Goal: Task Accomplishment & Management: Manage account settings

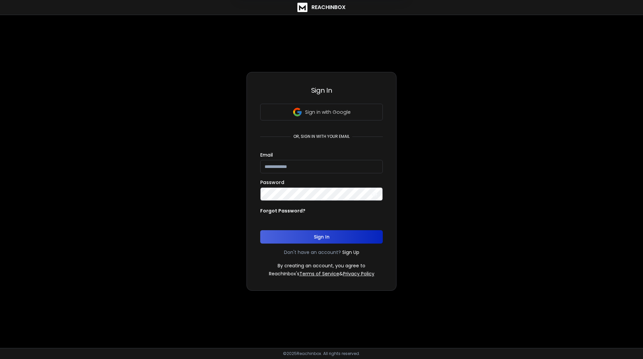
type input "**********"
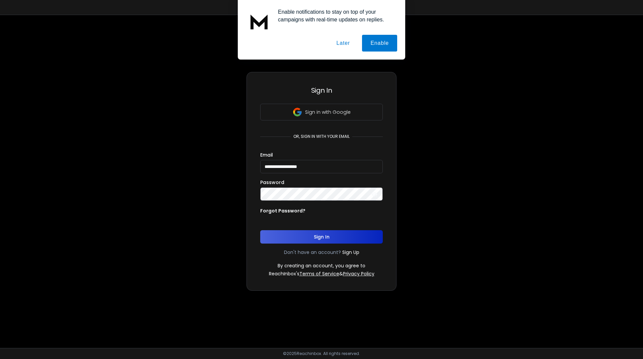
click at [323, 234] on button "Sign In" at bounding box center [321, 236] width 123 height 13
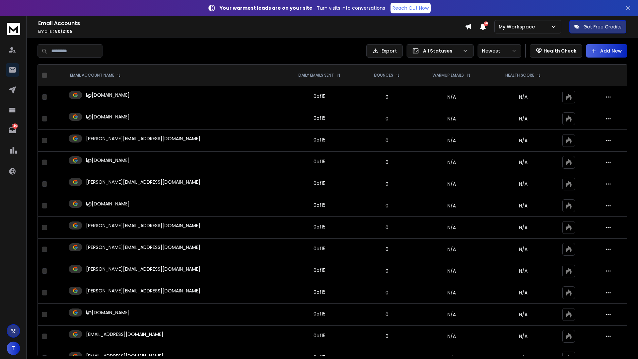
click at [606, 50] on button "Add New" at bounding box center [606, 50] width 41 height 13
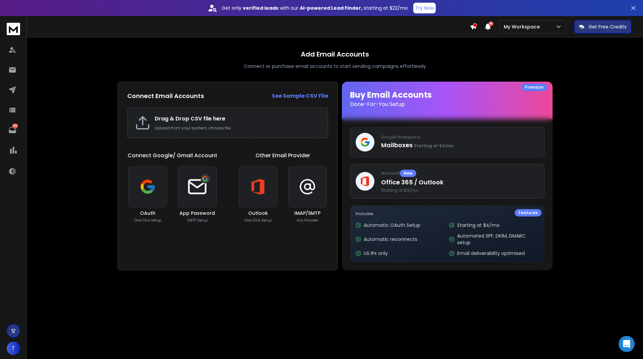
click at [161, 192] on div at bounding box center [147, 186] width 39 height 41
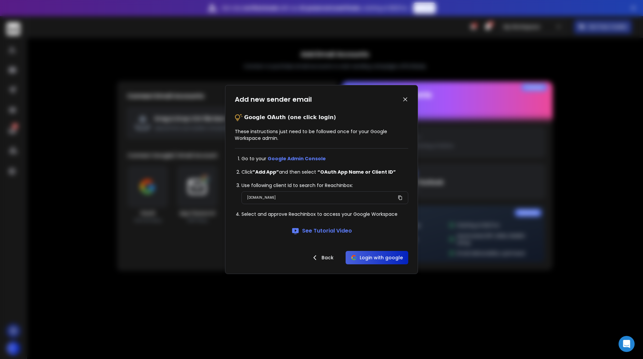
click at [374, 257] on button "Login with google" at bounding box center [377, 257] width 63 height 13
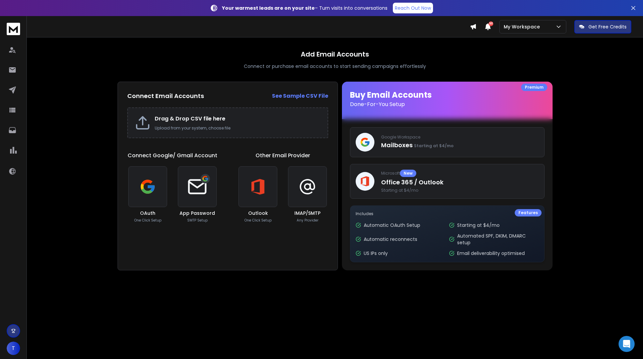
click at [139, 188] on div at bounding box center [147, 186] width 39 height 41
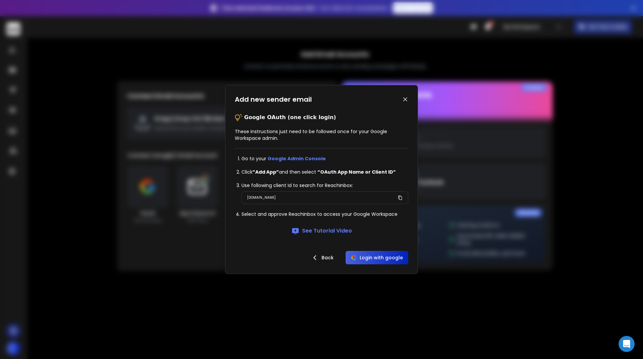
click at [399, 196] on icon at bounding box center [400, 198] width 5 height 5
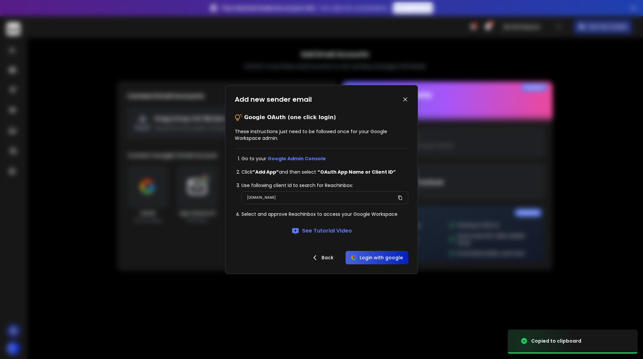
click at [402, 198] on icon at bounding box center [400, 198] width 5 height 5
click at [396, 195] on div "[DOMAIN_NAME]" at bounding box center [324, 198] width 167 height 13
click at [399, 195] on div "549360251880-maeh4okn7btu9cjtf0l2bt1t5b22sbf8.apps.googleusercontent.com" at bounding box center [324, 198] width 167 height 13
click at [400, 199] on icon at bounding box center [400, 198] width 5 height 5
click at [370, 249] on div "Google OAuth (one click login) These instructions just need to be followed once…" at bounding box center [321, 189] width 173 height 151
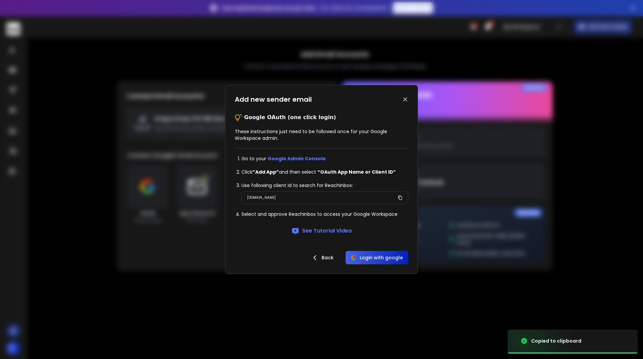
click at [369, 258] on button "Login with google" at bounding box center [377, 257] width 63 height 13
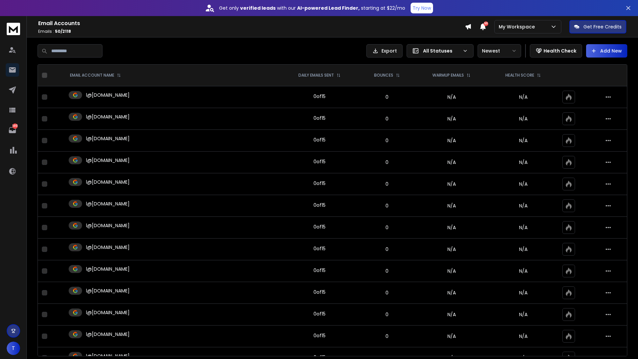
click at [598, 51] on button "Add New" at bounding box center [606, 50] width 41 height 13
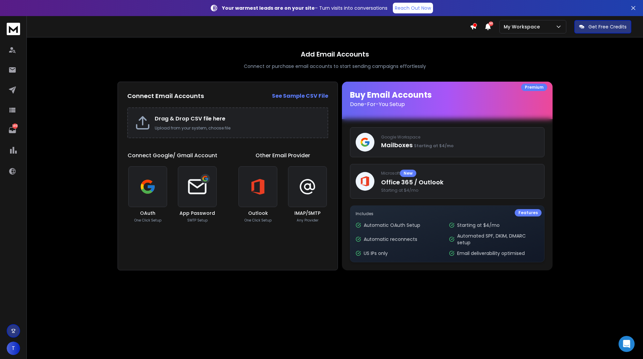
click at [166, 200] on div at bounding box center [147, 186] width 39 height 41
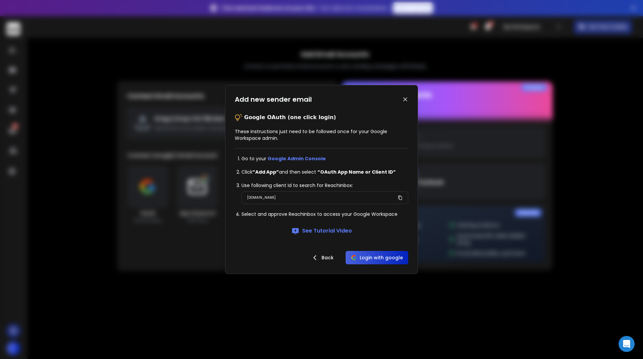
click at [382, 258] on button "Login with google" at bounding box center [377, 257] width 63 height 13
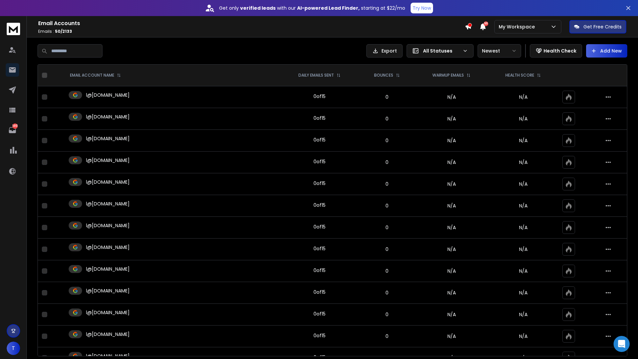
click at [606, 46] on button "Add New" at bounding box center [606, 50] width 41 height 13
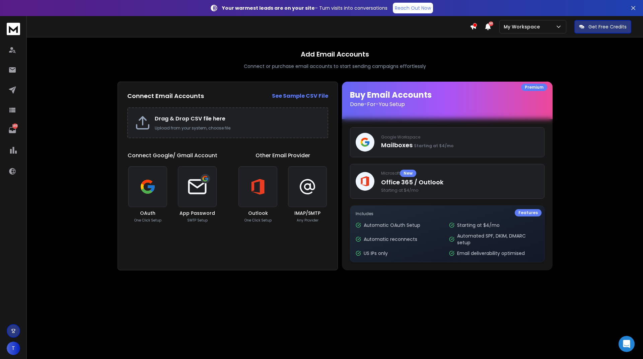
click at [111, 184] on div "Connect Email Accounts See Sample CSV File Drag & Drop CSV file here Upload fro…" at bounding box center [335, 176] width 478 height 189
click at [152, 194] on icon at bounding box center [147, 187] width 17 height 20
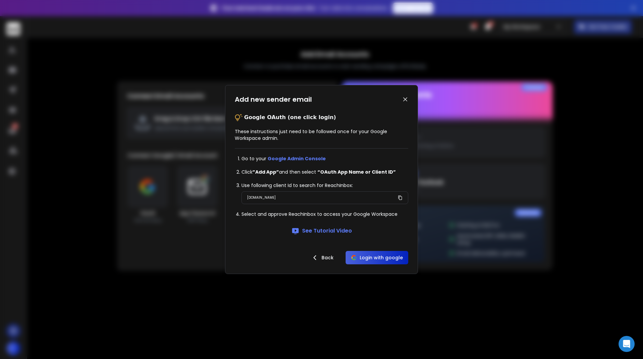
click at [369, 260] on button "Login with google" at bounding box center [377, 257] width 63 height 13
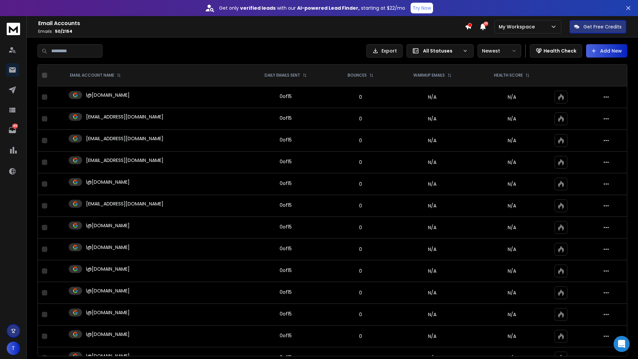
click at [597, 57] on button "Add New" at bounding box center [606, 50] width 41 height 13
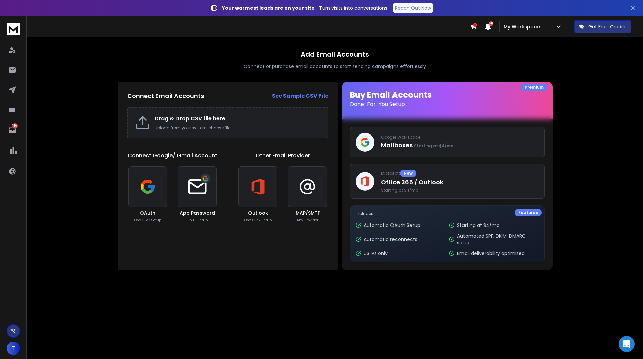
click at [153, 188] on icon at bounding box center [151, 189] width 7 height 7
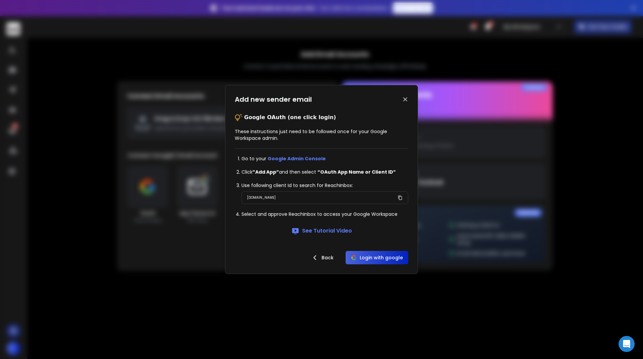
click at [370, 257] on button "Login with google" at bounding box center [377, 257] width 63 height 13
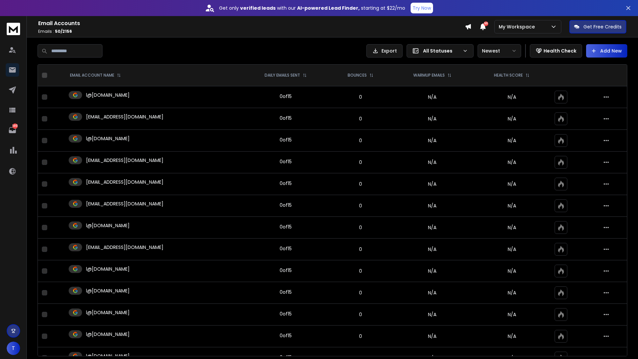
click at [604, 53] on button "Add New" at bounding box center [606, 50] width 41 height 13
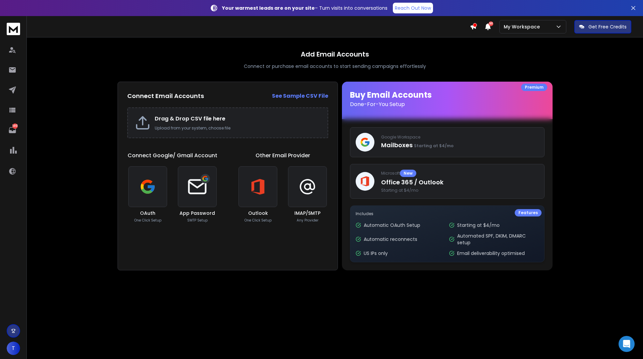
click at [148, 188] on icon at bounding box center [147, 187] width 17 height 20
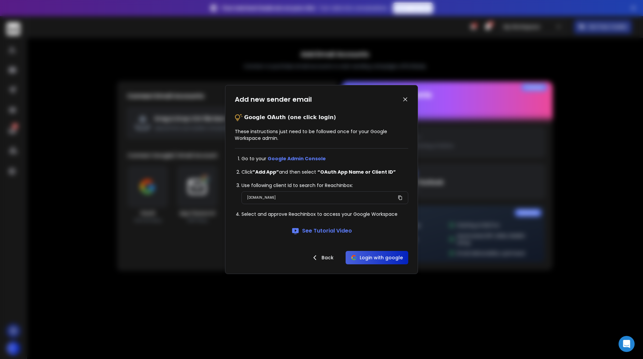
drag, startPoint x: 357, startPoint y: 254, endPoint x: 352, endPoint y: 285, distance: 31.5
click at [357, 254] on button "Login with google" at bounding box center [377, 257] width 63 height 13
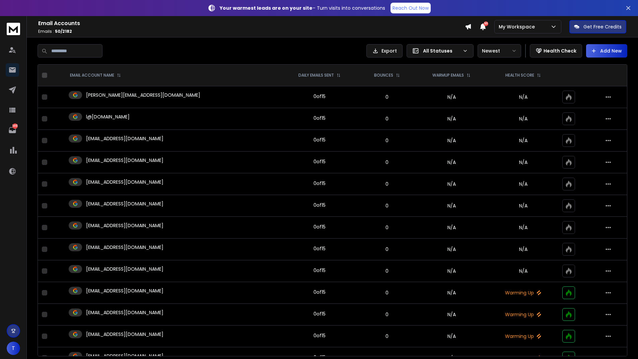
click at [592, 48] on button "Add New" at bounding box center [606, 50] width 41 height 13
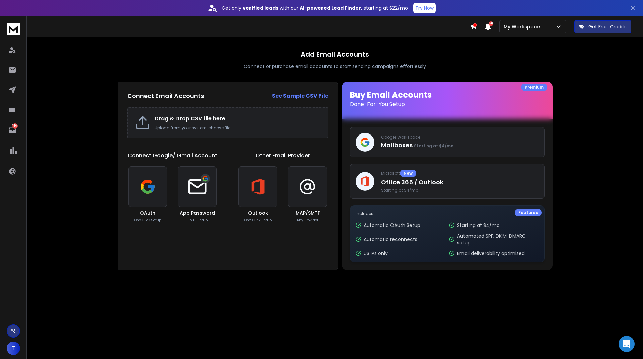
click at [146, 184] on icon at bounding box center [147, 187] width 17 height 20
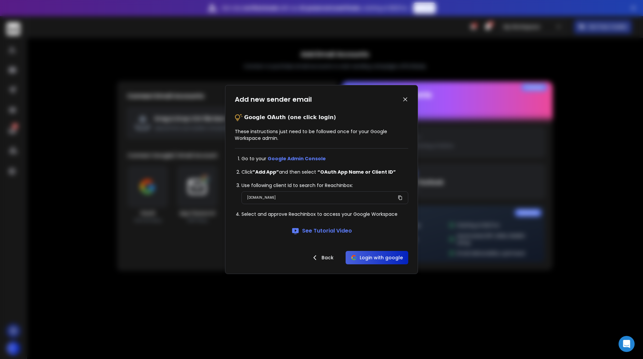
click at [354, 257] on icon at bounding box center [354, 257] width 4 height 2
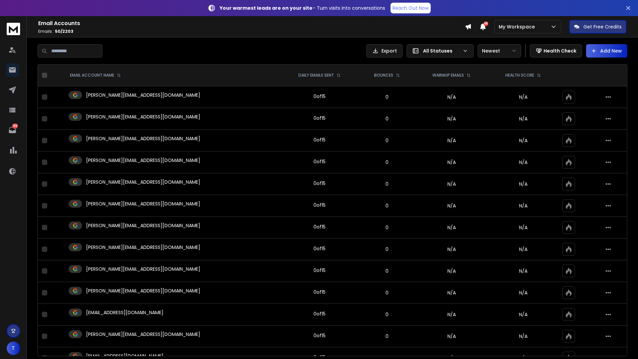
click at [593, 53] on button "Add New" at bounding box center [606, 50] width 41 height 13
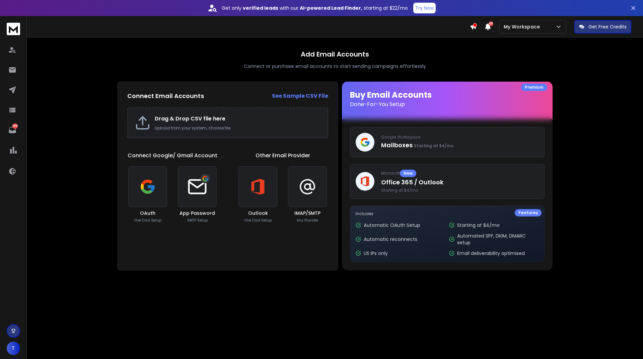
click at [138, 186] on div at bounding box center [147, 186] width 39 height 41
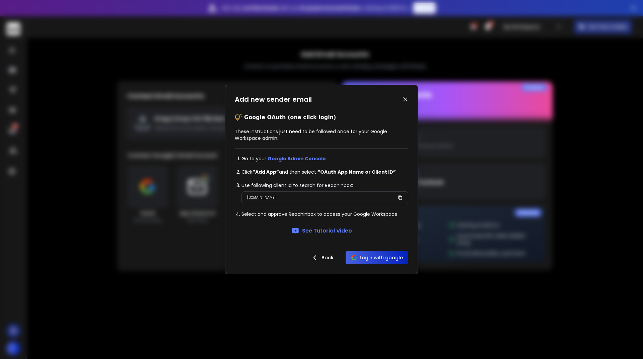
click at [347, 256] on div "Back Login with google" at bounding box center [321, 257] width 173 height 13
click at [357, 257] on icon at bounding box center [354, 258] width 6 height 6
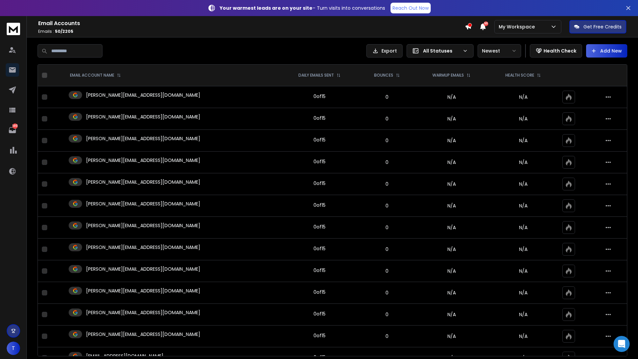
click at [595, 49] on icon at bounding box center [593, 51] width 5 height 5
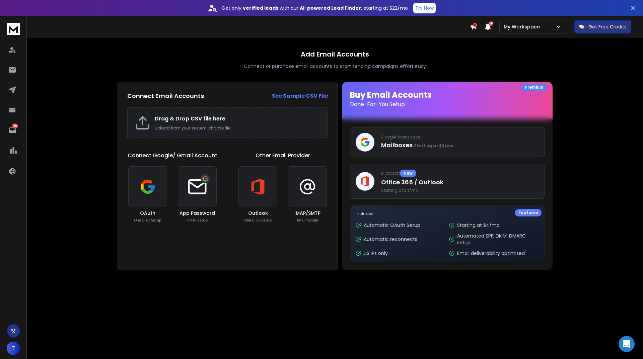
click at [136, 187] on div at bounding box center [147, 186] width 39 height 41
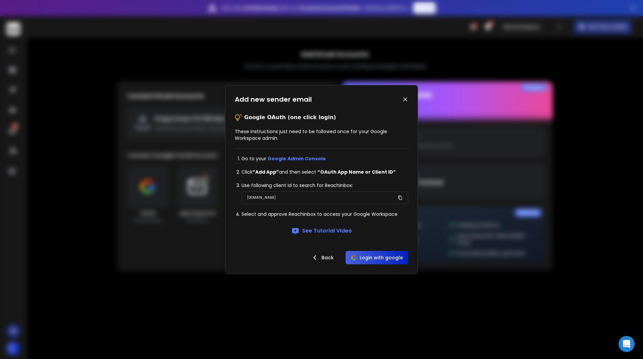
click at [372, 255] on button "Login with google" at bounding box center [377, 257] width 63 height 13
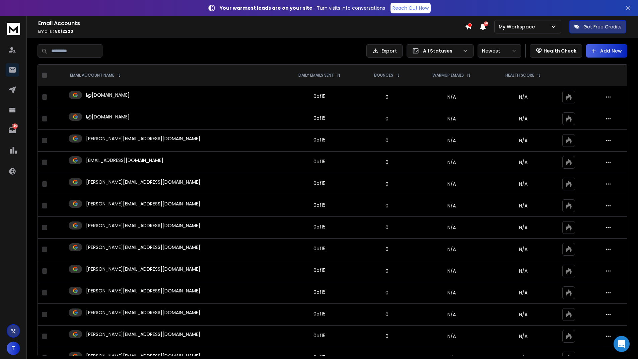
click at [593, 50] on icon at bounding box center [593, 51] width 5 height 5
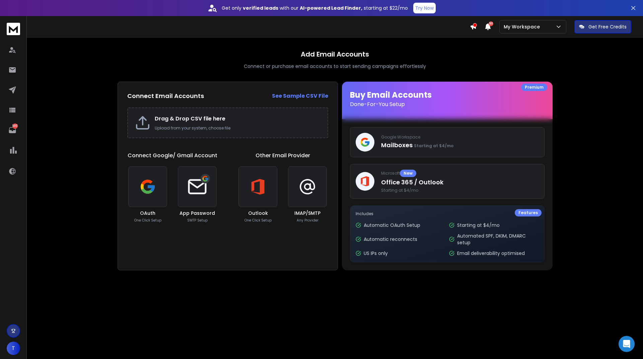
click at [161, 191] on div at bounding box center [147, 186] width 39 height 41
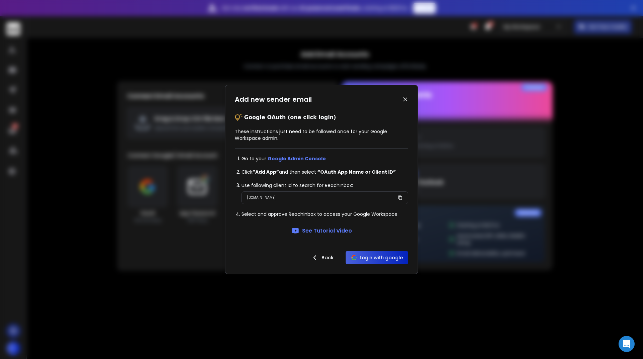
click at [375, 254] on button "Login with google" at bounding box center [377, 257] width 63 height 13
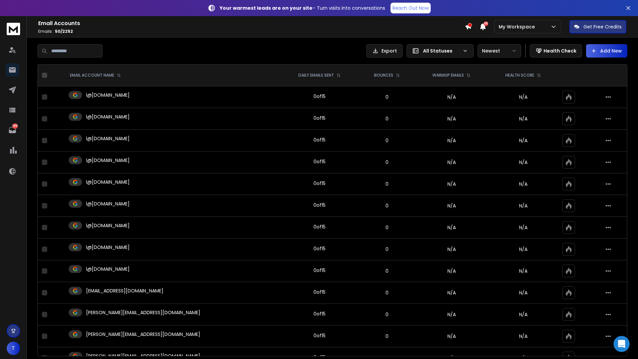
click at [591, 53] on button "Add New" at bounding box center [606, 50] width 41 height 13
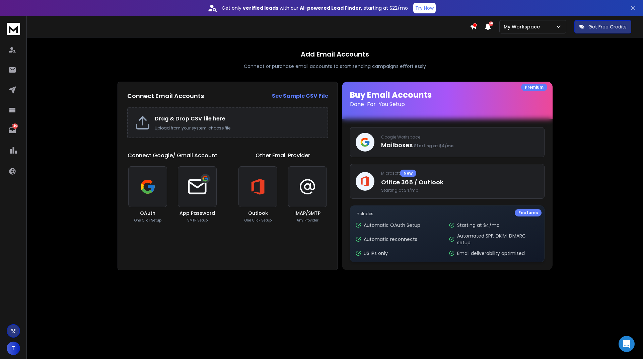
click at [138, 179] on div at bounding box center [147, 186] width 39 height 41
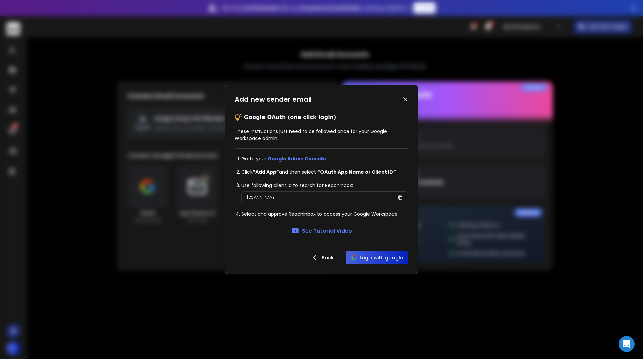
click at [368, 252] on button "Login with google" at bounding box center [377, 257] width 63 height 13
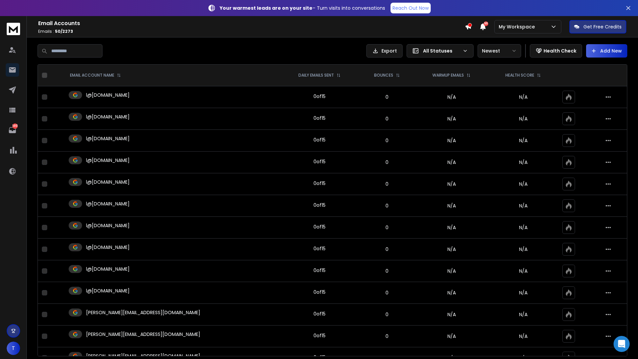
click at [616, 61] on div "Export All Statuses Newest Health Check Add New EMAIL ACCOUNT NAME DAILY EMAILS…" at bounding box center [333, 200] width 590 height 312
click at [611, 49] on button "Add New" at bounding box center [606, 50] width 41 height 13
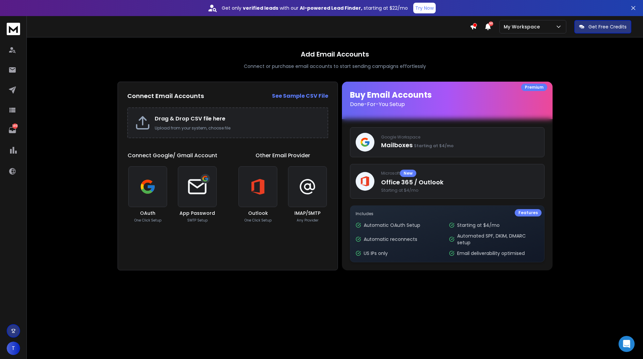
click at [138, 200] on div at bounding box center [147, 186] width 39 height 41
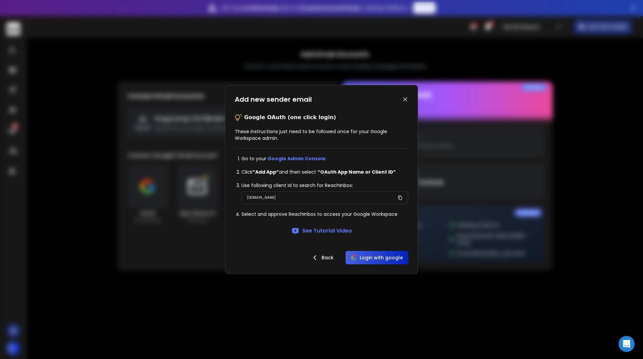
click at [372, 256] on button "Login with google" at bounding box center [377, 257] width 63 height 13
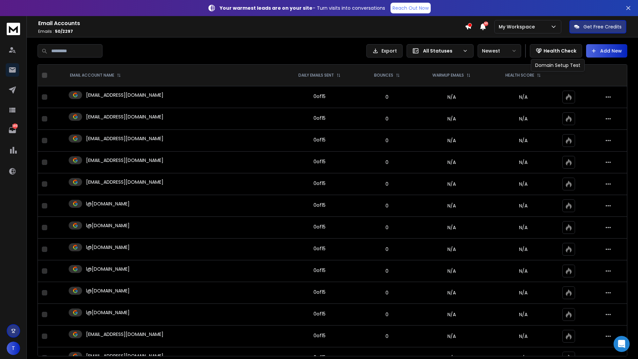
click at [595, 52] on icon at bounding box center [593, 51] width 5 height 5
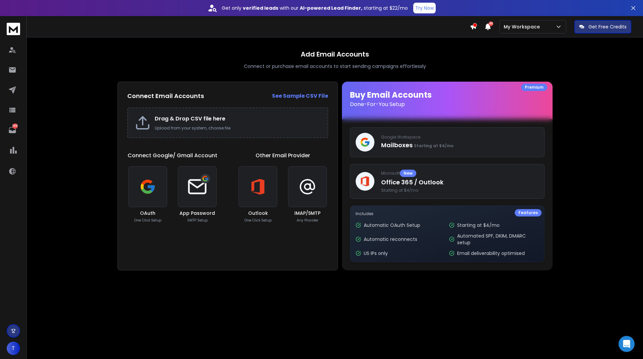
click at [144, 192] on icon at bounding box center [147, 191] width 11 height 6
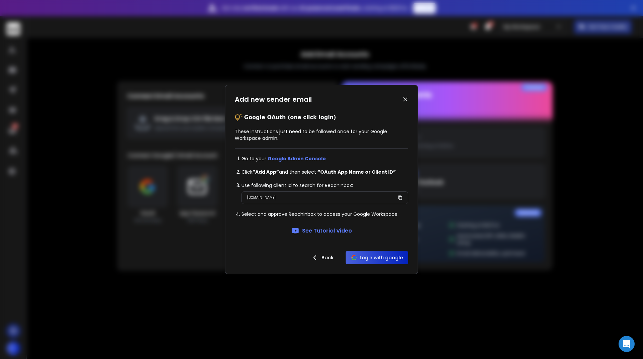
click at [378, 255] on button "Login with google" at bounding box center [377, 257] width 63 height 13
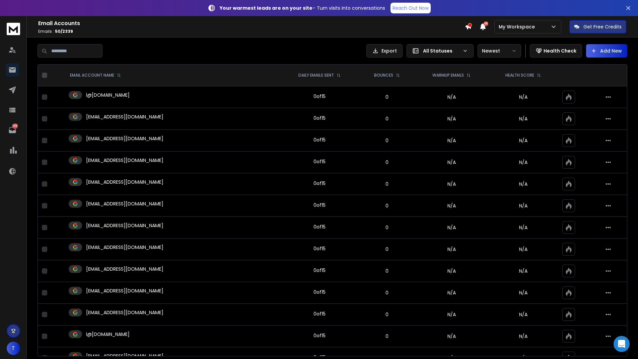
click at [615, 54] on button "Add New" at bounding box center [606, 50] width 41 height 13
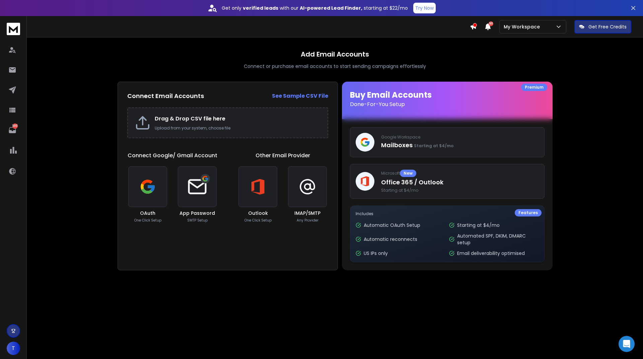
click at [160, 193] on div at bounding box center [147, 186] width 39 height 41
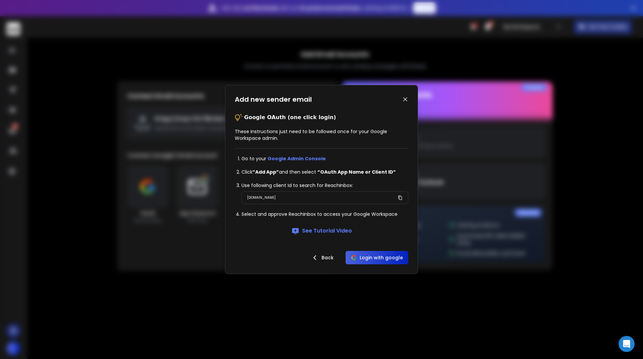
click at [382, 253] on button "Login with google" at bounding box center [377, 257] width 63 height 13
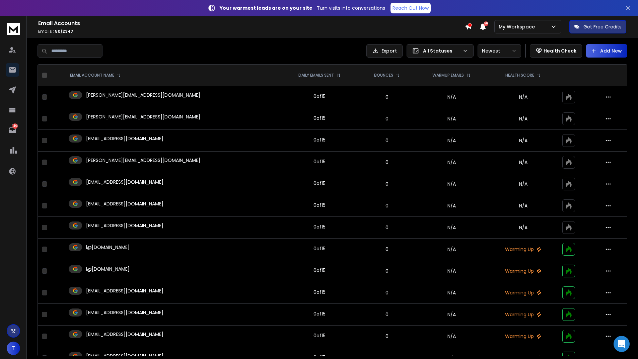
click at [598, 55] on button "Add New" at bounding box center [606, 50] width 41 height 13
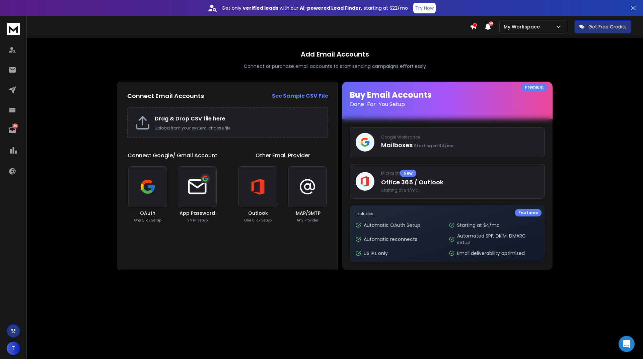
click at [138, 196] on div at bounding box center [147, 186] width 39 height 41
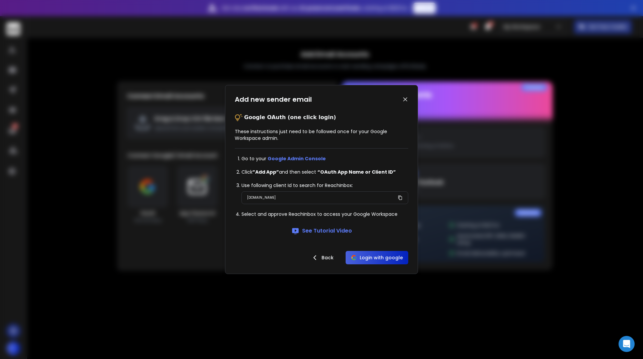
click at [364, 256] on button "Login with google" at bounding box center [377, 257] width 63 height 13
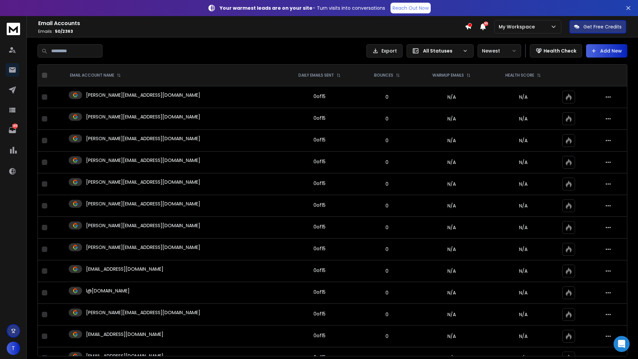
click at [613, 49] on button "Add New" at bounding box center [606, 50] width 41 height 13
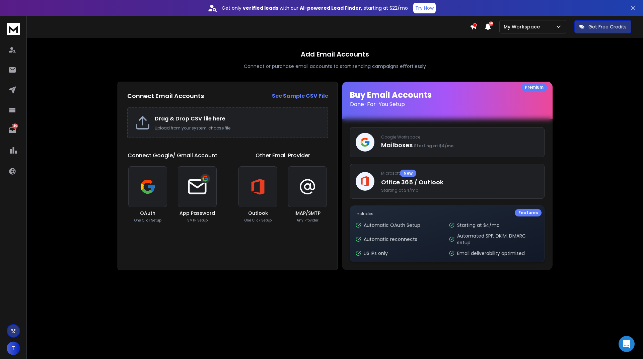
click at [147, 196] on icon at bounding box center [147, 187] width 17 height 20
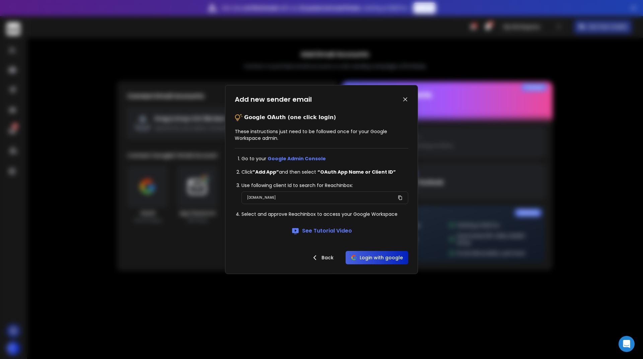
click at [379, 258] on button "Login with google" at bounding box center [377, 257] width 63 height 13
